Goal: Task Accomplishment & Management: Manage account settings

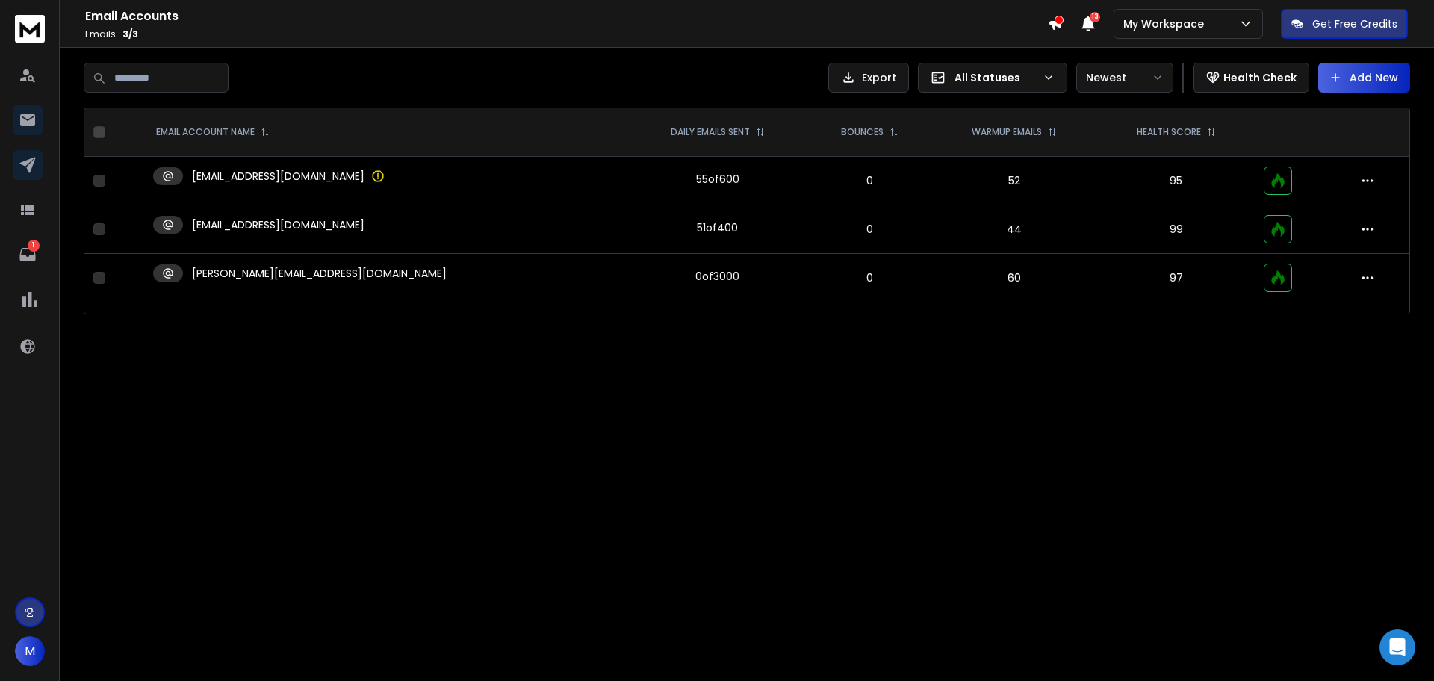
click at [27, 177] on link at bounding box center [28, 165] width 30 height 30
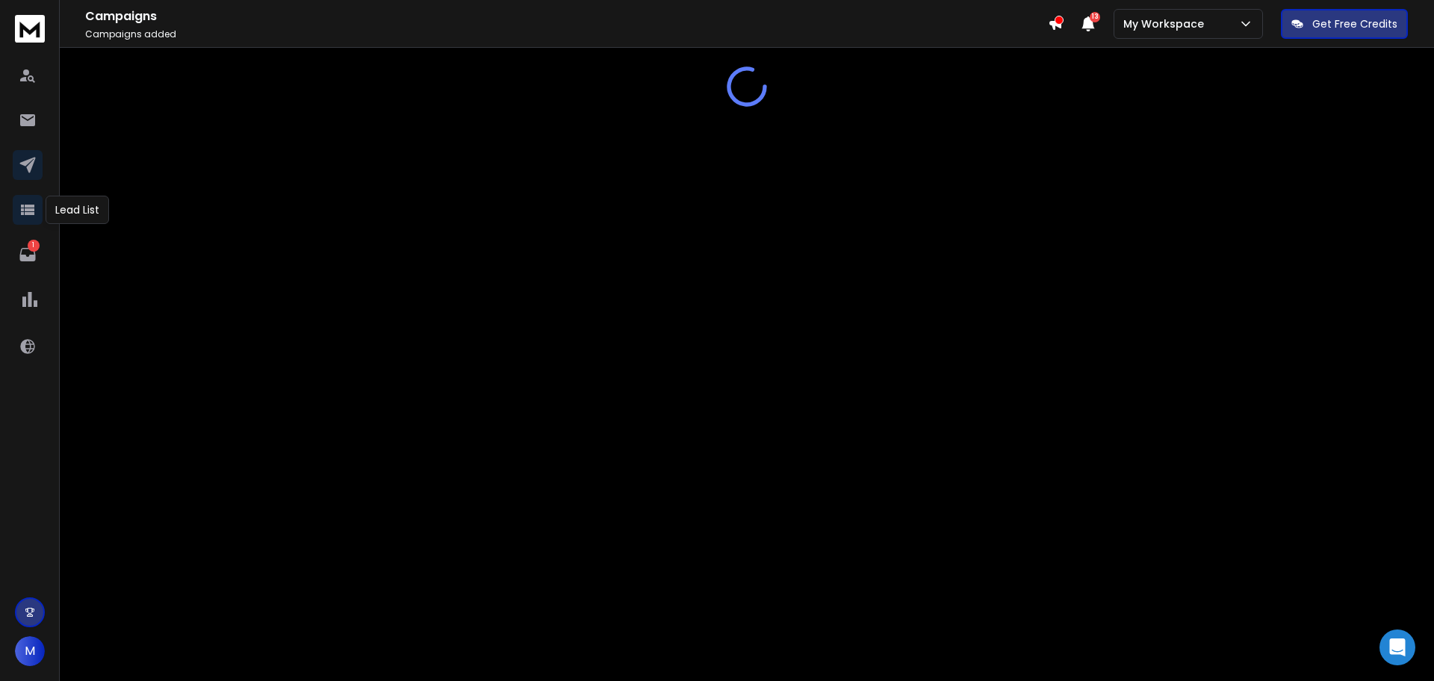
click at [25, 215] on icon at bounding box center [28, 210] width 18 height 18
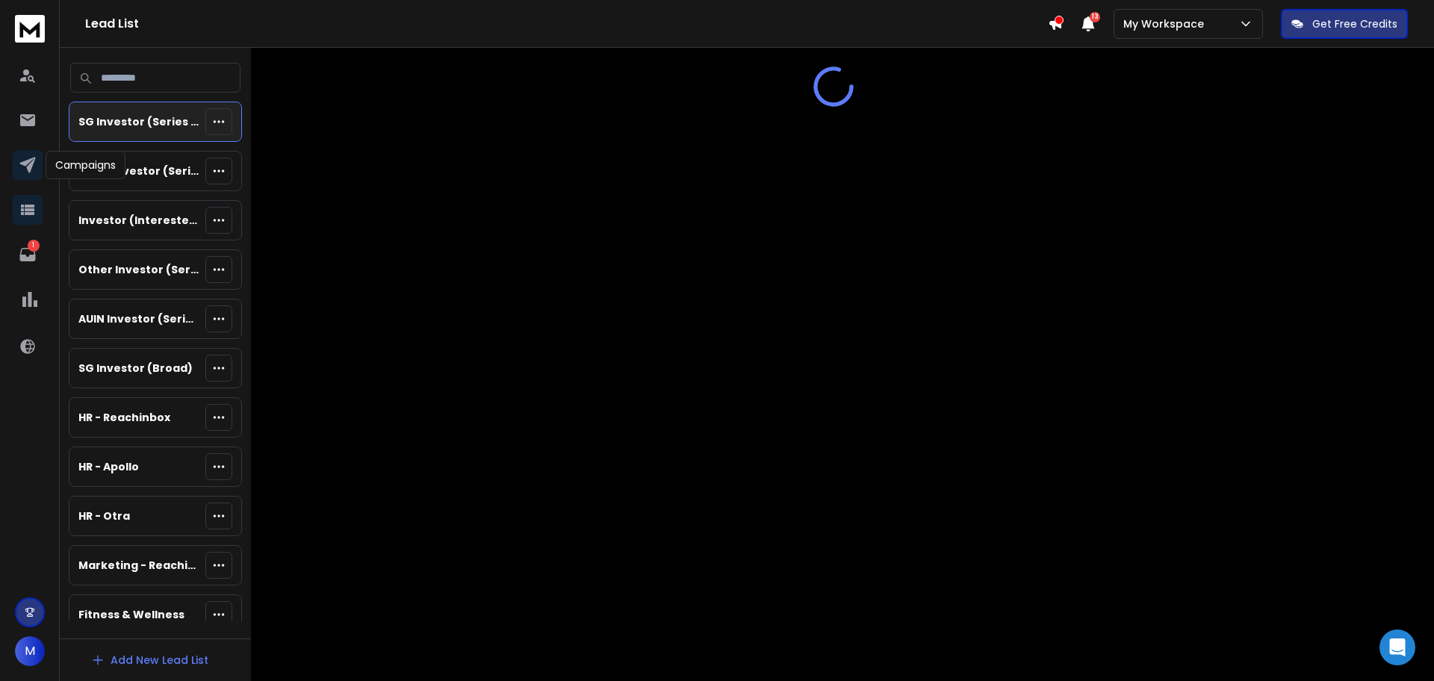
click at [27, 167] on icon at bounding box center [28, 165] width 18 height 18
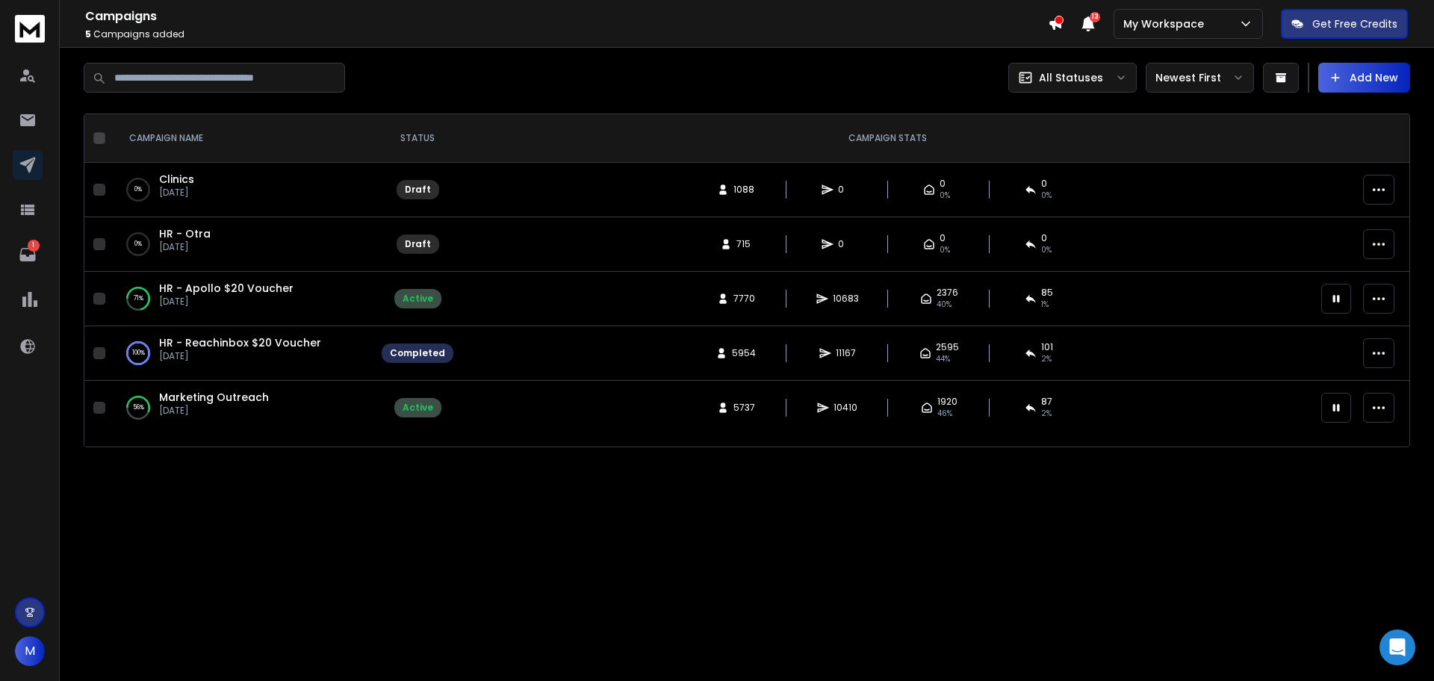
drag, startPoint x: 642, startPoint y: 595, endPoint x: 620, endPoint y: 571, distance: 33.3
click at [642, 595] on div "Get only verified leads with our AI-powered Lead Finder, starting at $22/mo Try…" at bounding box center [717, 340] width 1434 height 681
click at [518, 410] on div "5737 10410 1920 46 % 87 2 %" at bounding box center [887, 408] width 832 height 24
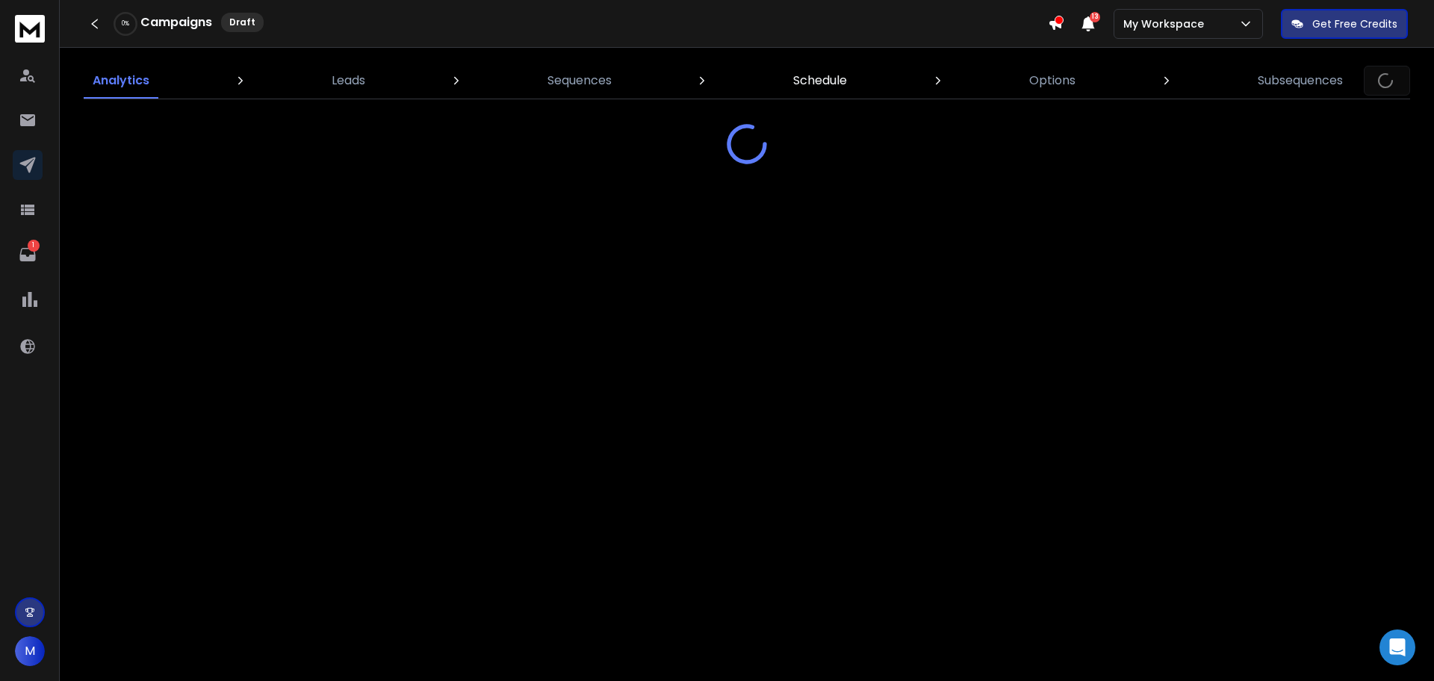
click at [807, 81] on p "Schedule" at bounding box center [820, 81] width 54 height 18
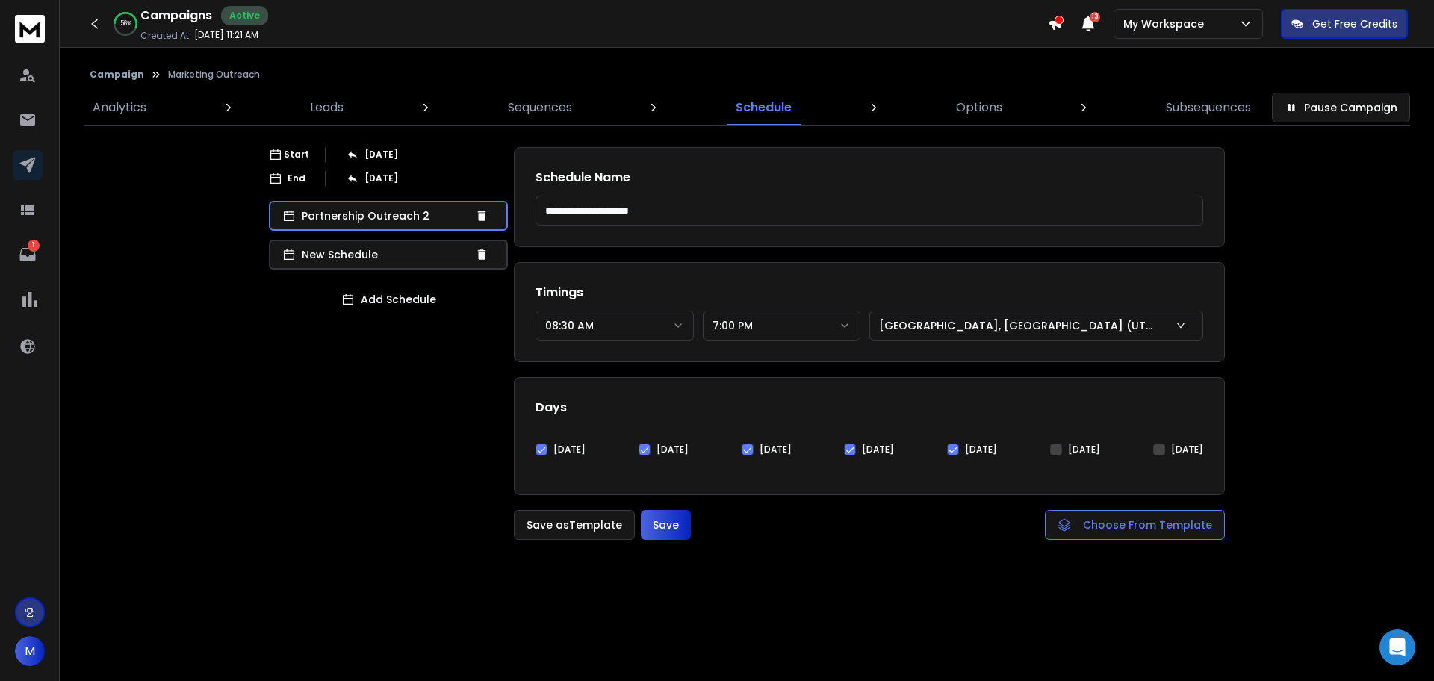
click at [774, 601] on div "**********" at bounding box center [717, 340] width 1434 height 681
drag, startPoint x: 228, startPoint y: 444, endPoint x: 190, endPoint y: 353, distance: 99.5
click at [226, 444] on div "**********" at bounding box center [747, 343] width 1327 height 405
click at [539, 107] on p "Sequences" at bounding box center [540, 108] width 64 height 18
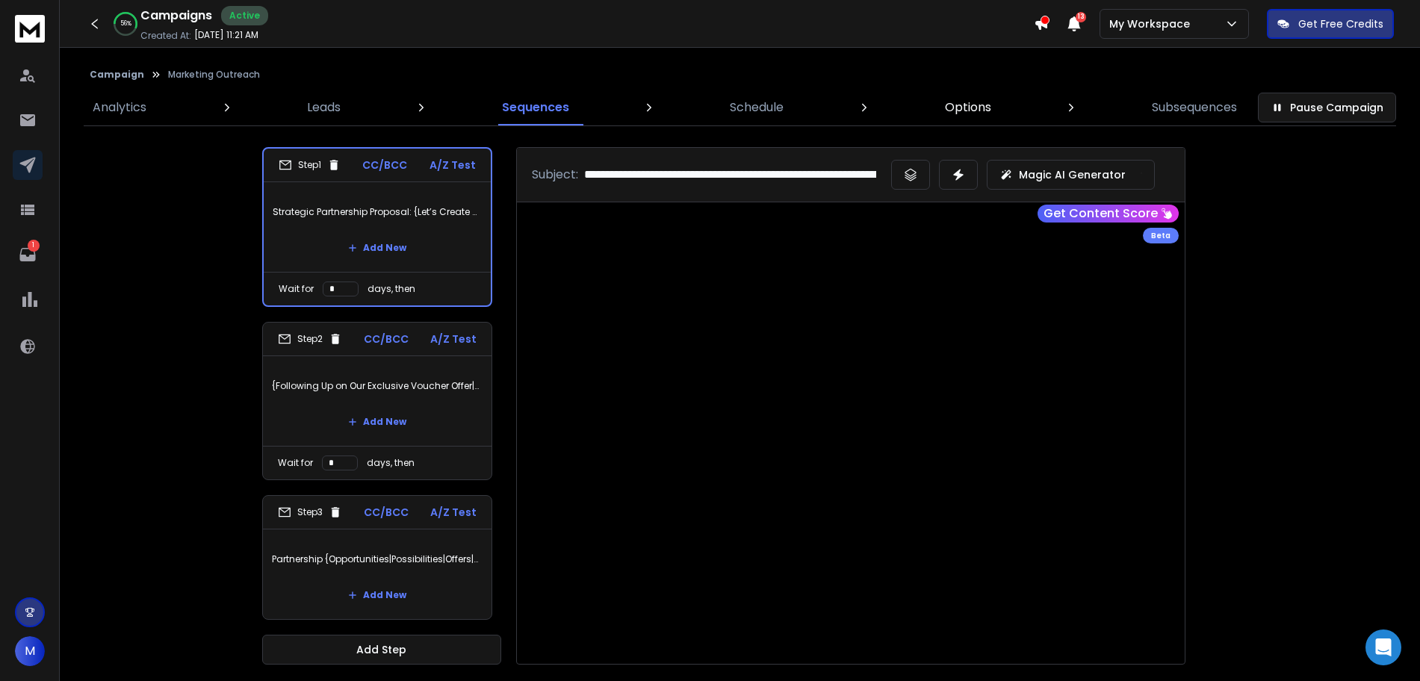
click at [991, 102] on p "Options" at bounding box center [968, 108] width 46 height 18
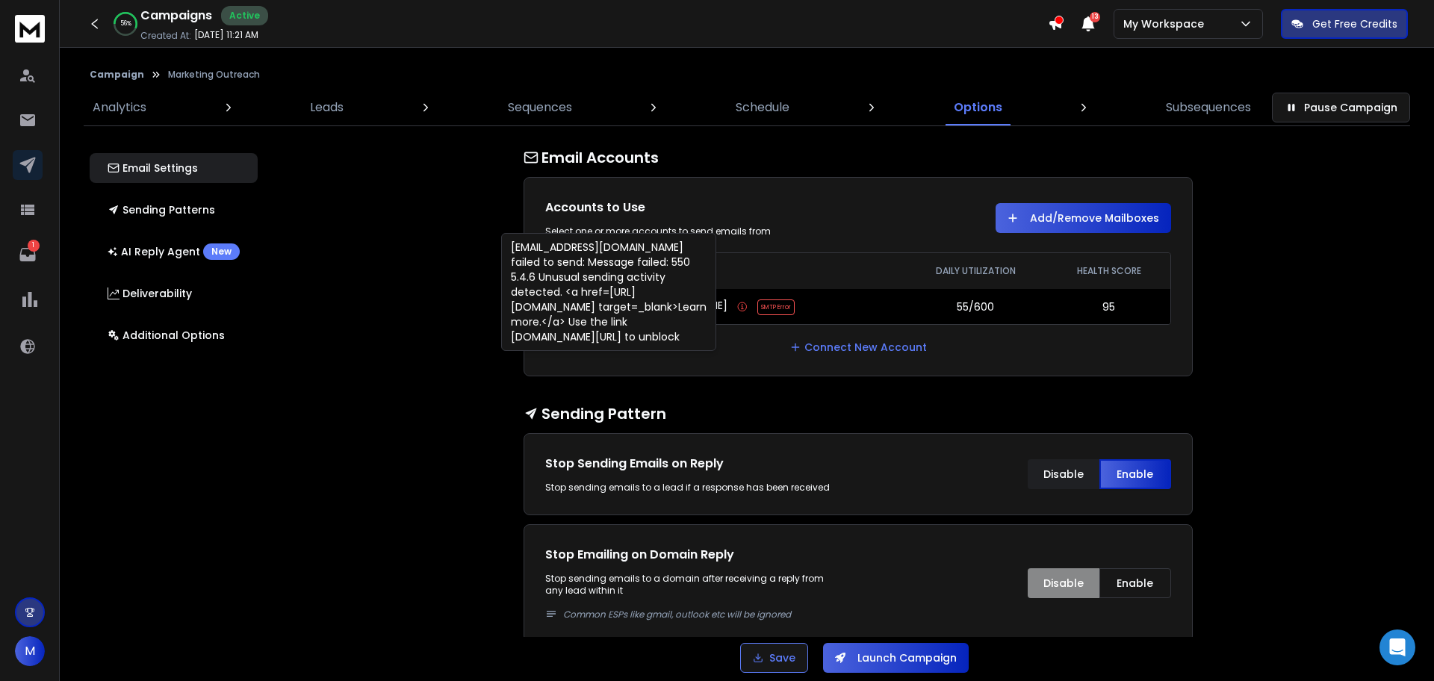
drag, startPoint x: 651, startPoint y: 347, endPoint x: 504, endPoint y: 365, distance: 147.5
click at [508, 351] on div "[EMAIL_ADDRESS][DOMAIN_NAME] failed to send: Message failed: 550 5.4.6 Unusual …" at bounding box center [608, 292] width 215 height 118
copy div "to"
click at [642, 349] on div "[EMAIL_ADDRESS][DOMAIN_NAME] failed to send: Message failed: 550 5.4.6 Unusual …" at bounding box center [608, 292] width 215 height 118
drag, startPoint x: 648, startPoint y: 354, endPoint x: 506, endPoint y: 353, distance: 141.2
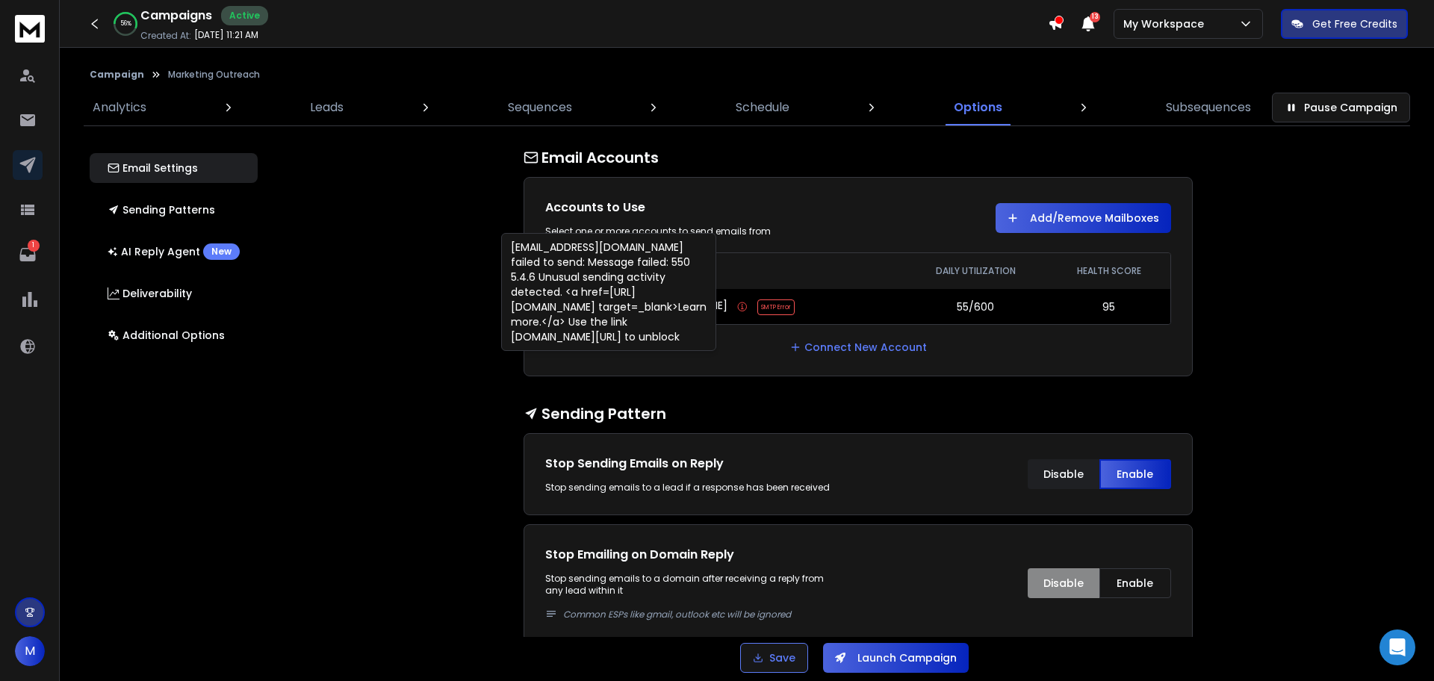
click at [506, 351] on div "[EMAIL_ADDRESS][DOMAIN_NAME] failed to send: Message failed: 550 5.4.6 Unusual …" at bounding box center [608, 292] width 215 height 118
copy div "[DOMAIN_NAME][URL]"
click at [920, 411] on h1 "Sending Pattern" at bounding box center [858, 413] width 669 height 21
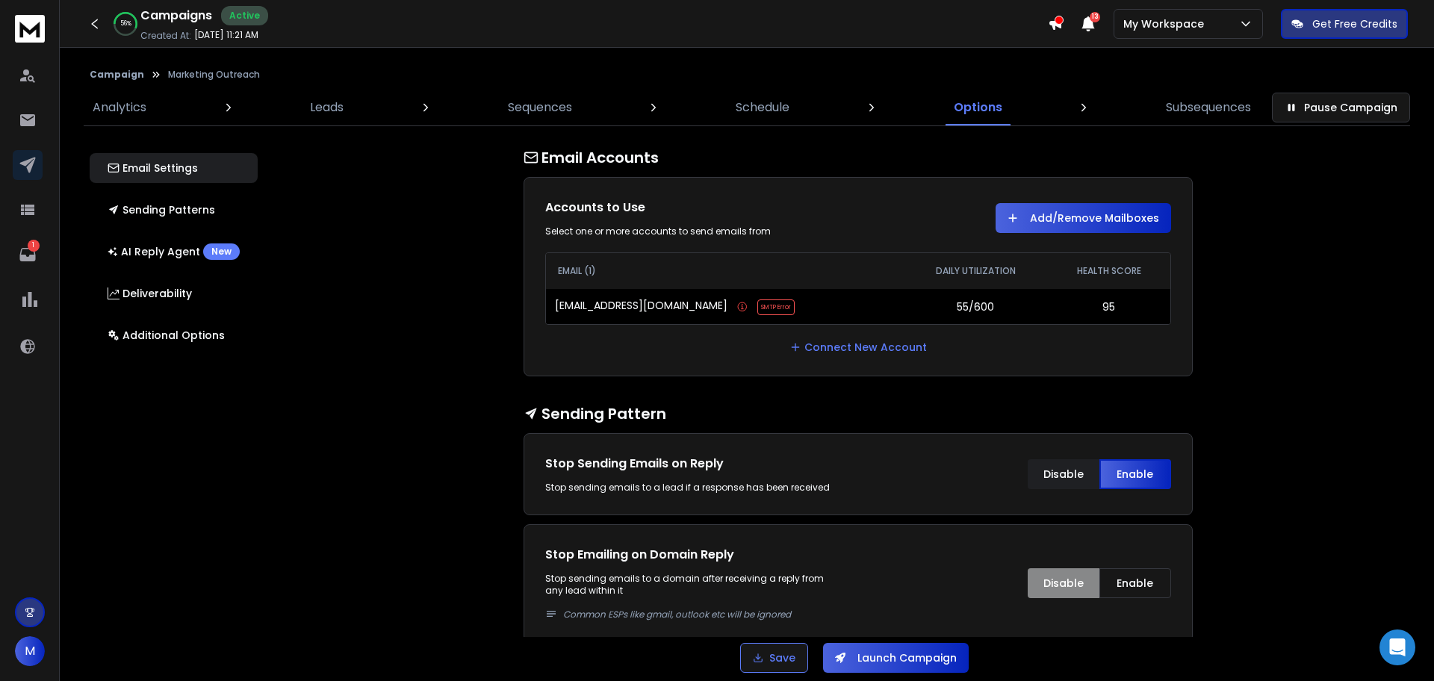
click at [1312, 91] on div "Analytics Leads Sequences Schedule Options Subsequences Pause Campaign" at bounding box center [747, 108] width 1327 height 37
